Goal: Task Accomplishment & Management: Manage account settings

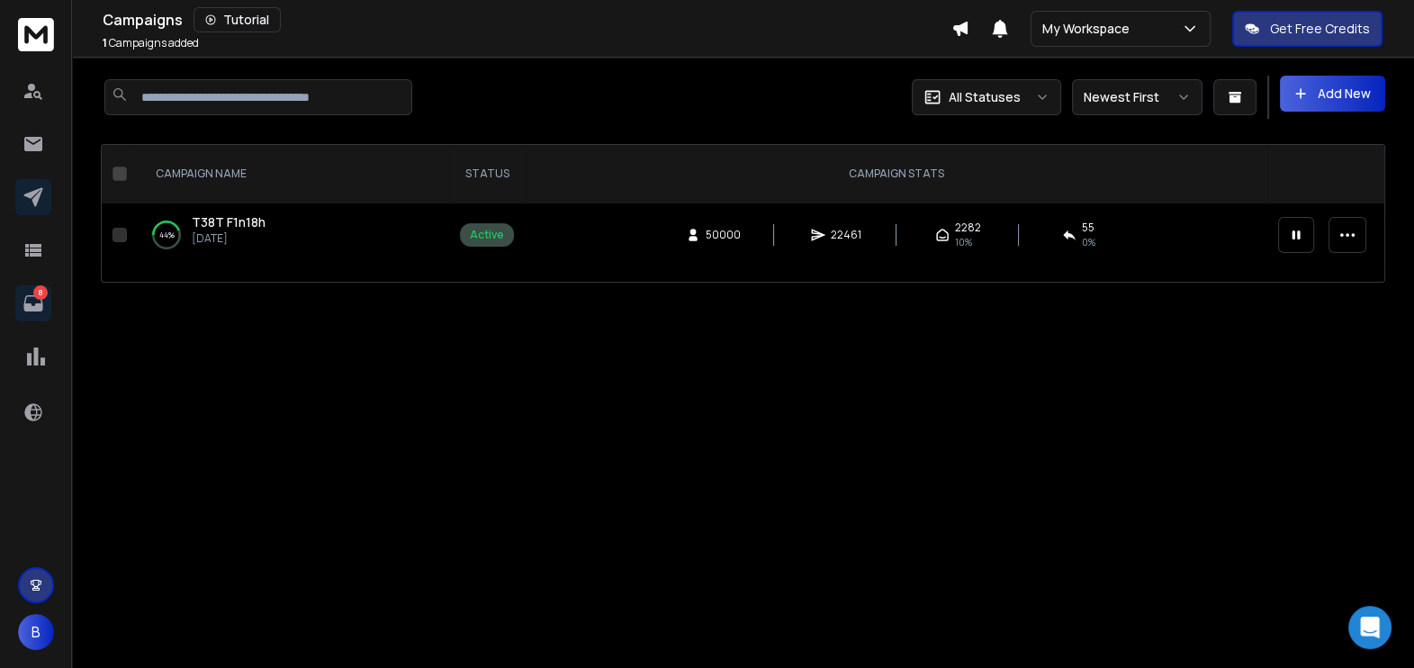
click at [47, 310] on link "8" at bounding box center [33, 303] width 36 height 36
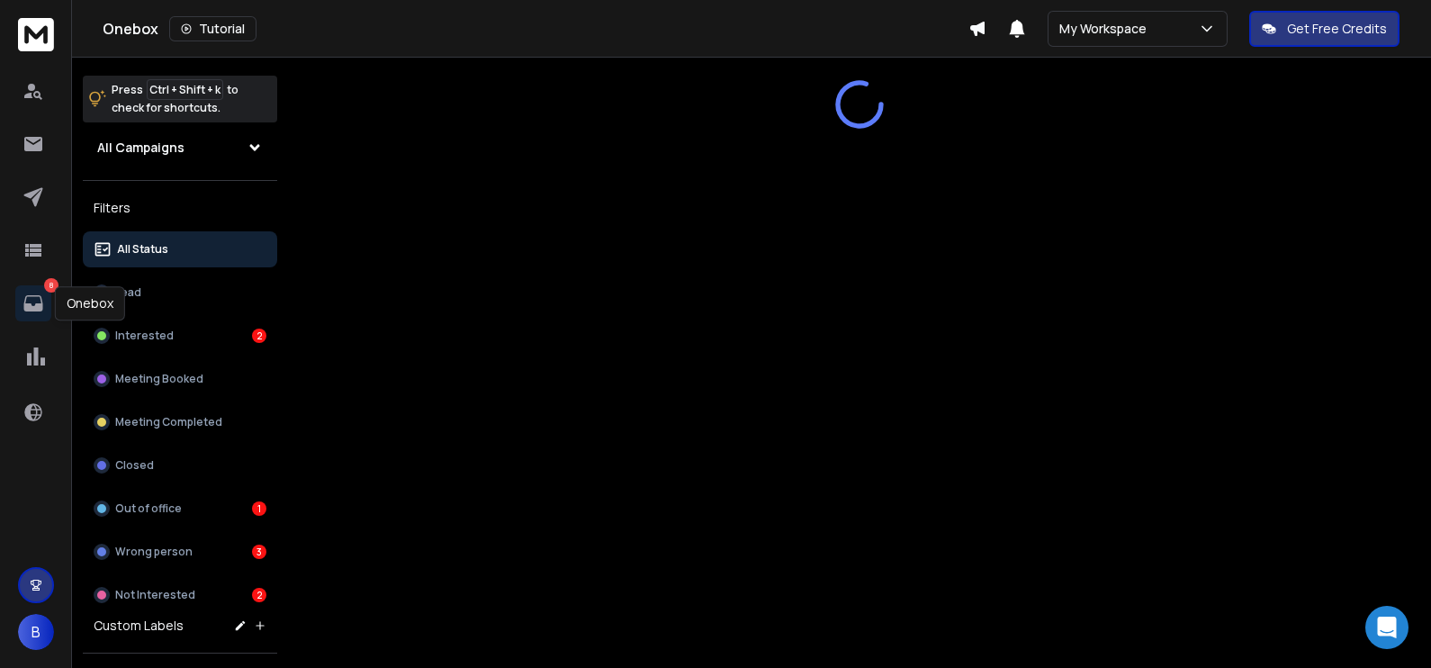
click at [28, 294] on icon at bounding box center [33, 303] width 22 height 22
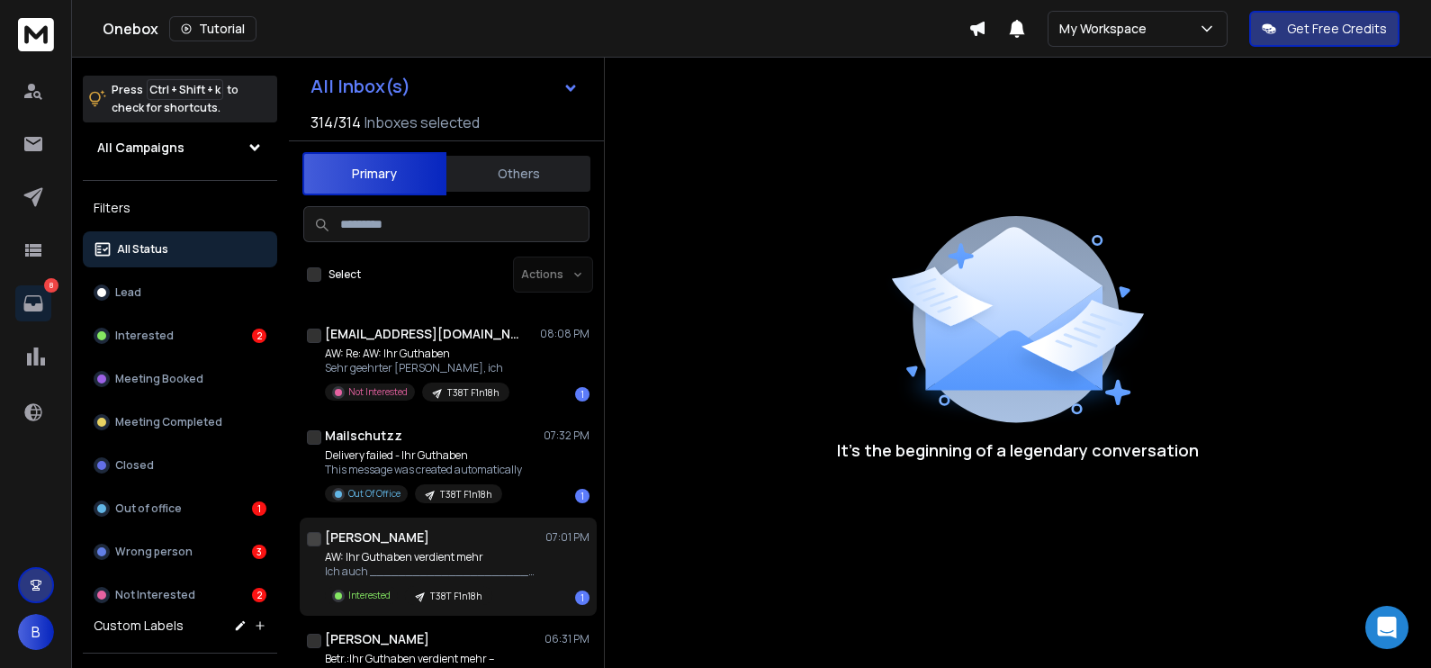
scroll to position [112, 0]
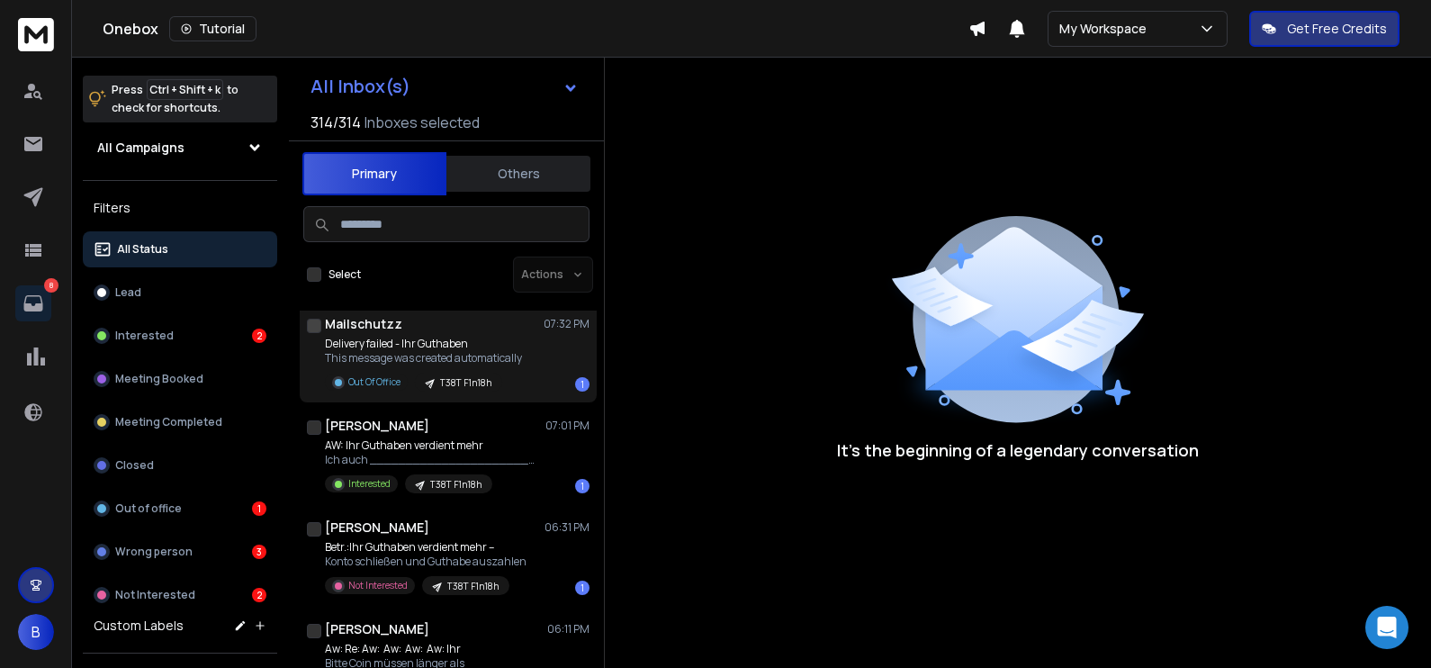
click at [429, 337] on p "Delivery failed - Ihr Guthaben" at bounding box center [423, 344] width 197 height 14
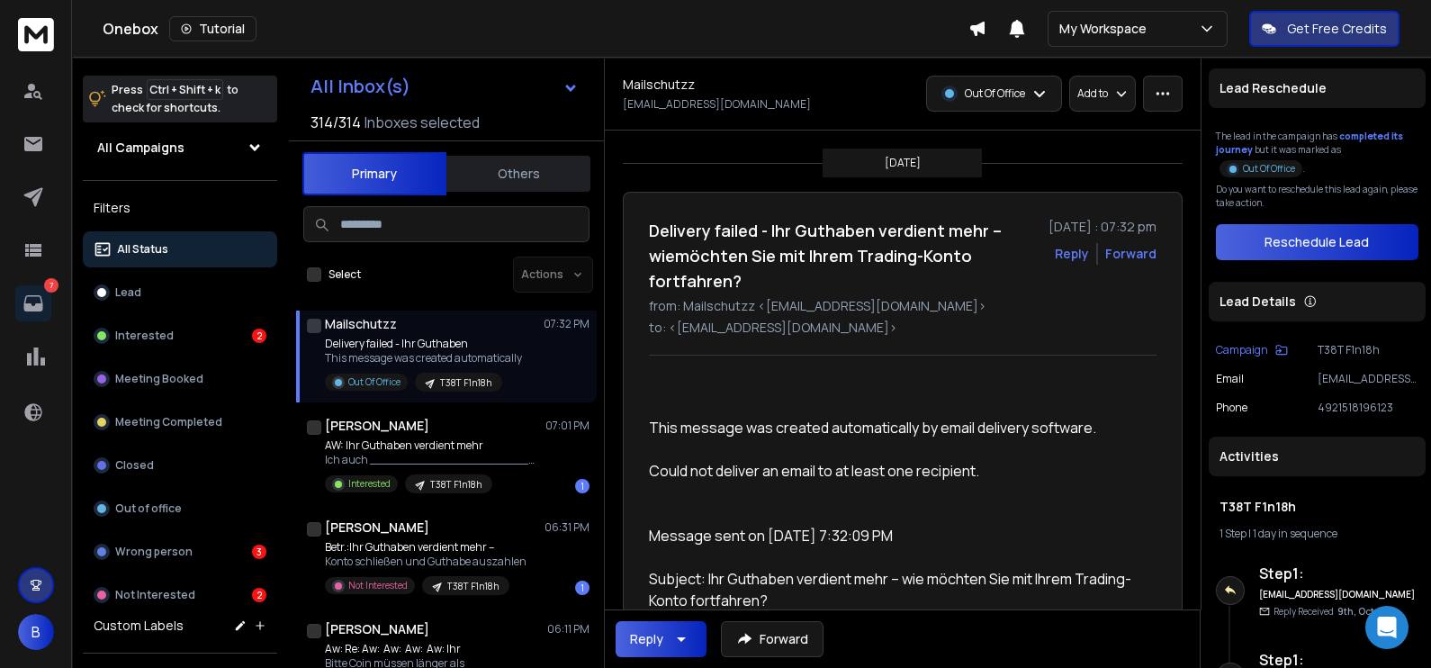
click at [314, 325] on button "button" at bounding box center [314, 326] width 14 height 14
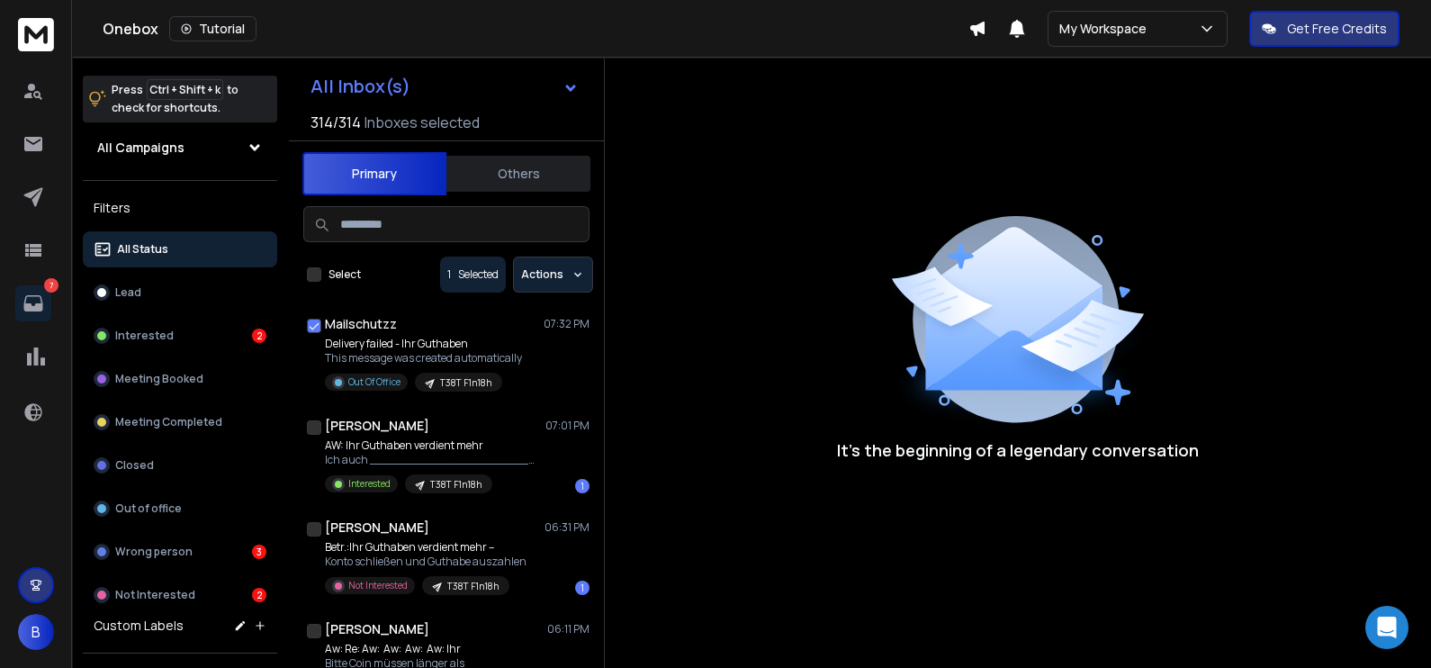
click at [568, 281] on button "Actions" at bounding box center [553, 274] width 80 height 36
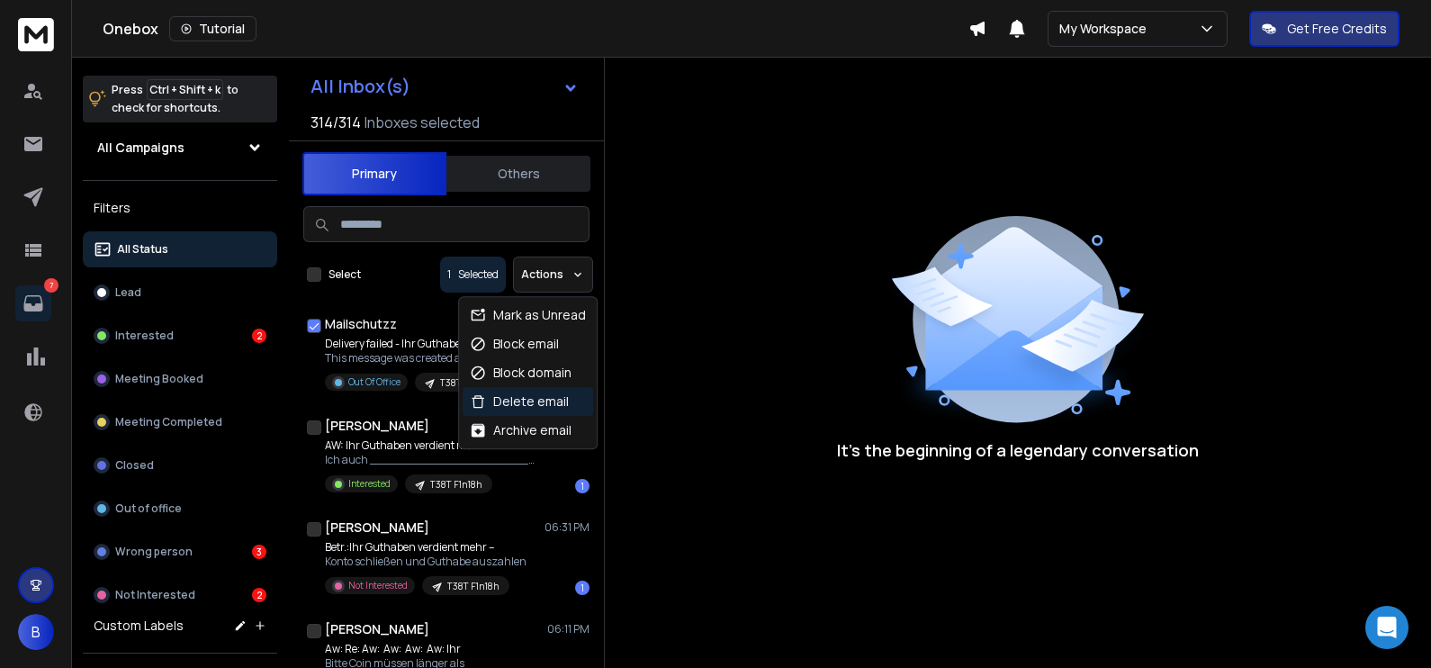
click at [520, 398] on div "Delete email" at bounding box center [519, 401] width 99 height 18
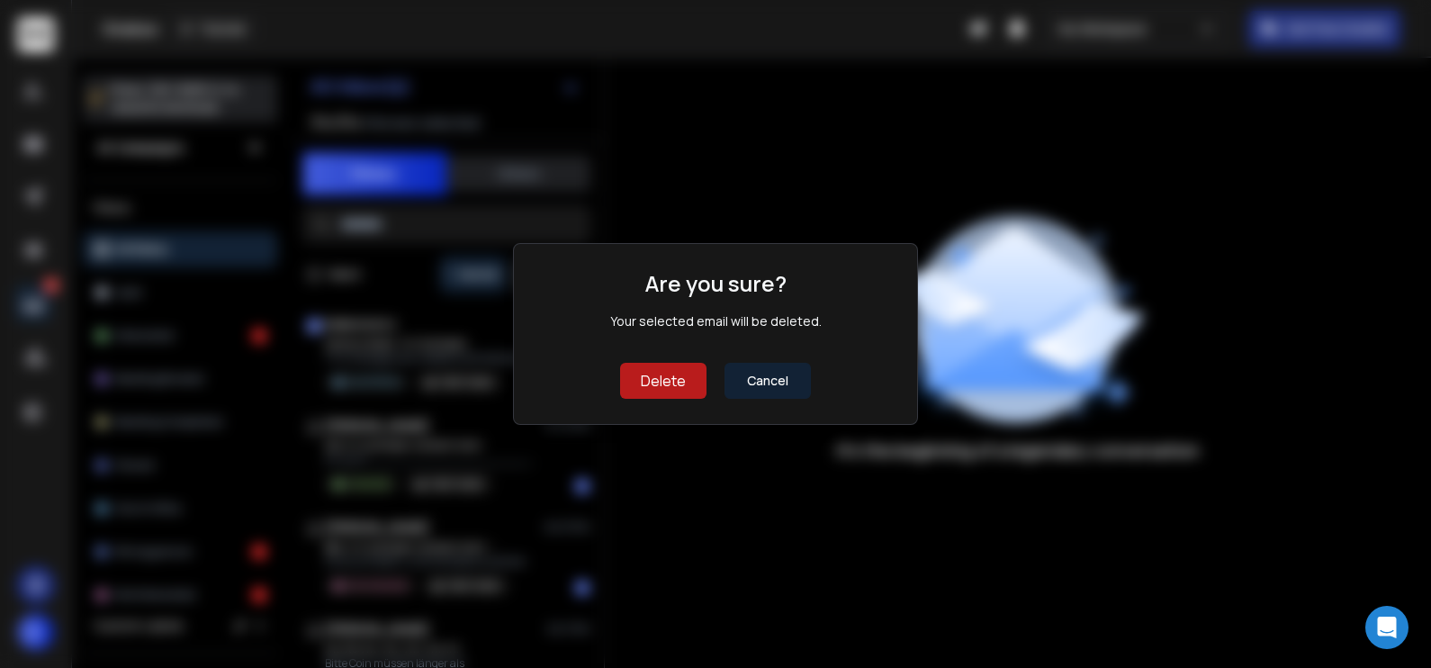
click at [670, 373] on button "Delete" at bounding box center [663, 381] width 86 height 36
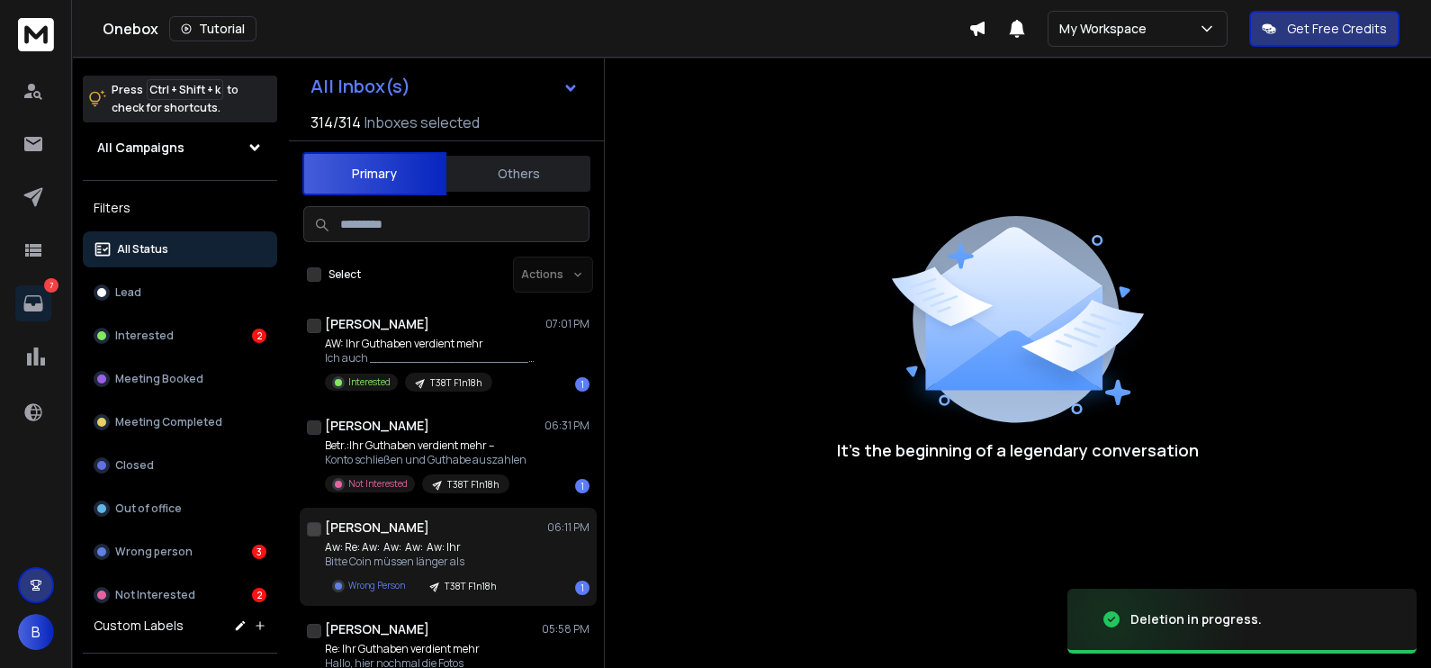
scroll to position [224, 0]
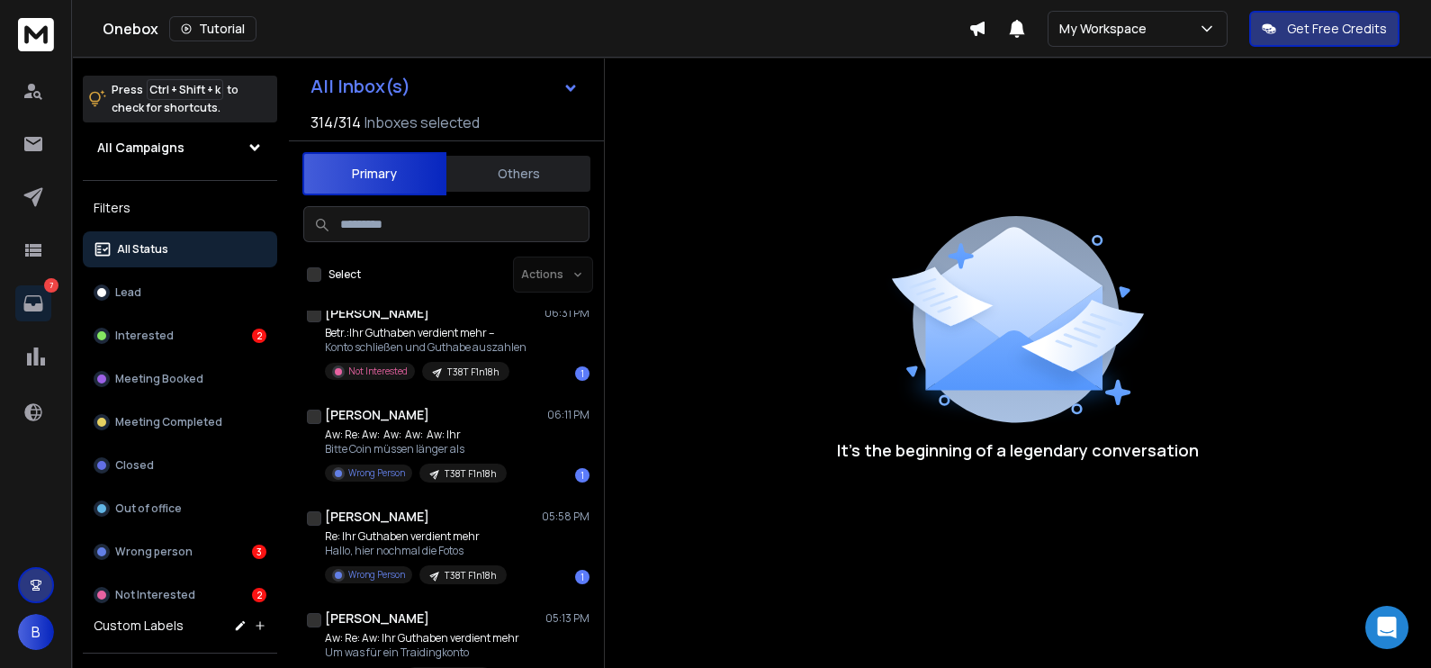
click at [655, 364] on div "It’s the beginning of a legendary conversation" at bounding box center [1018, 342] width 826 height 568
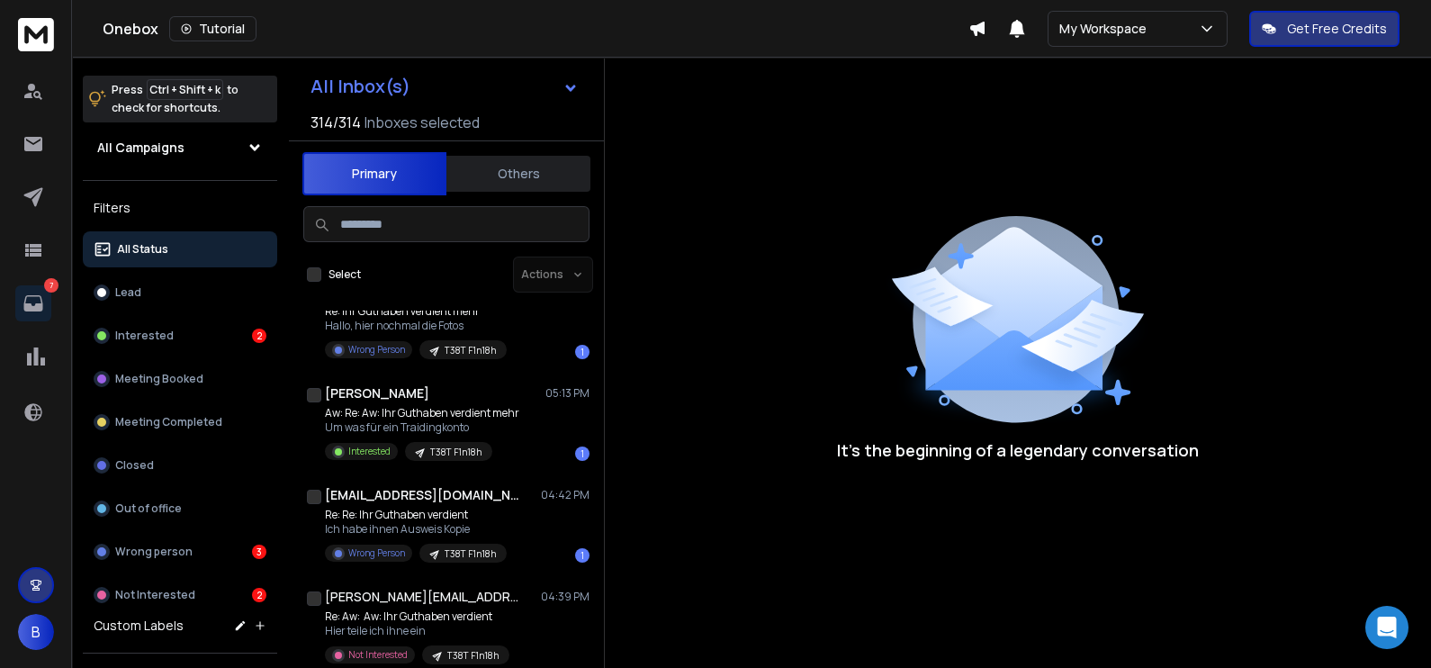
scroll to position [0, 0]
